Goal: Check status: Check status

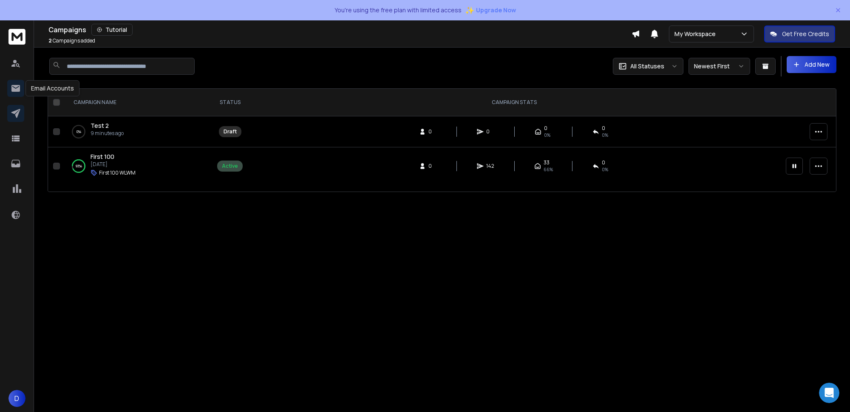
click at [17, 88] on icon at bounding box center [15, 88] width 9 height 7
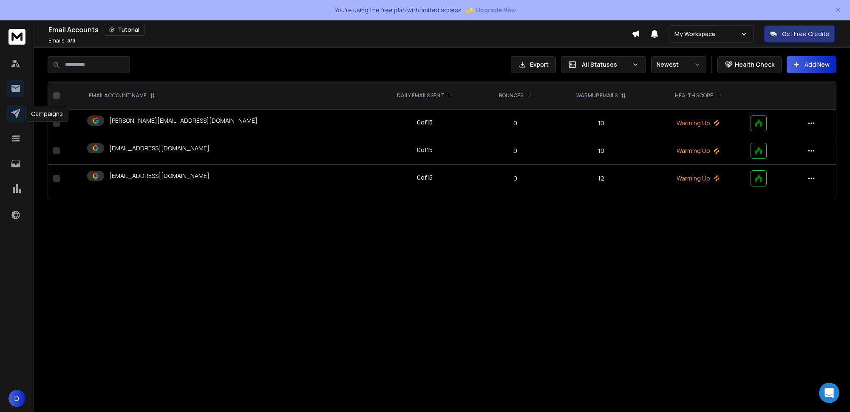
click at [17, 112] on icon at bounding box center [15, 113] width 9 height 9
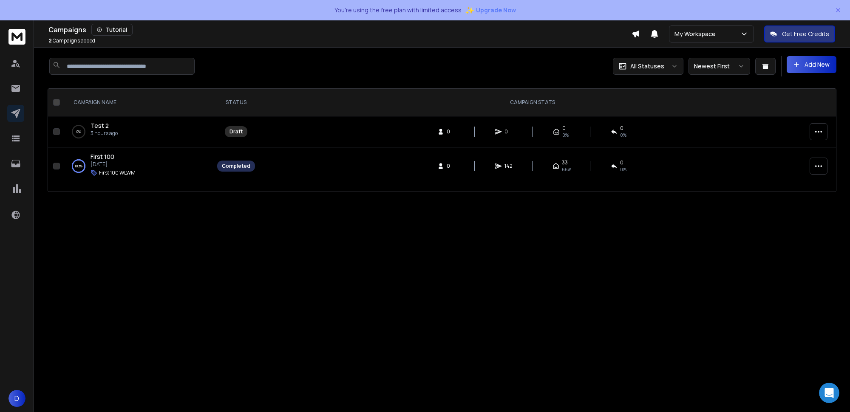
click at [162, 163] on div "100 % First 100 [DATE] First 100 WLWM" at bounding box center [138, 166] width 132 height 27
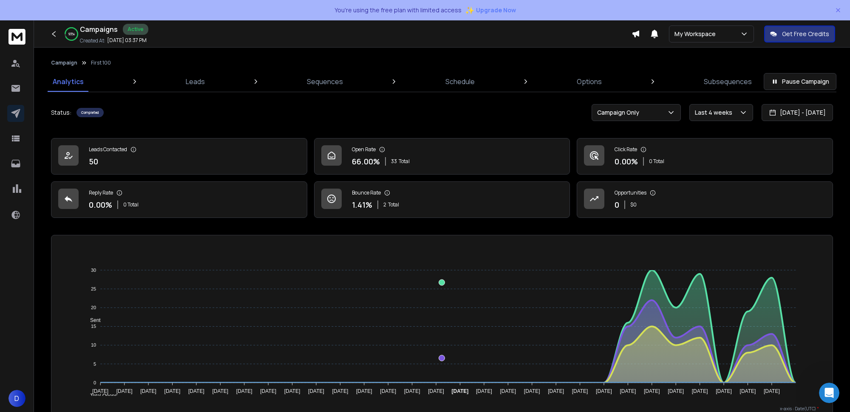
click at [225, 161] on link "Leads Contacted 50" at bounding box center [179, 156] width 256 height 37
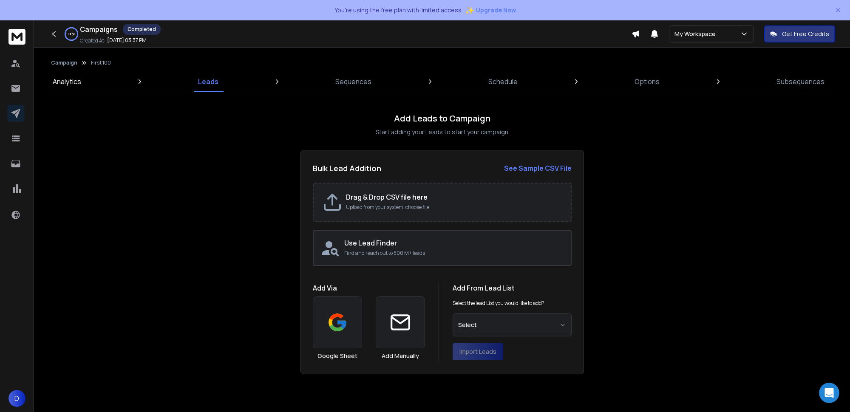
click at [70, 84] on p "Analytics" at bounding box center [67, 82] width 28 height 10
